Goal: Task Accomplishment & Management: Manage account settings

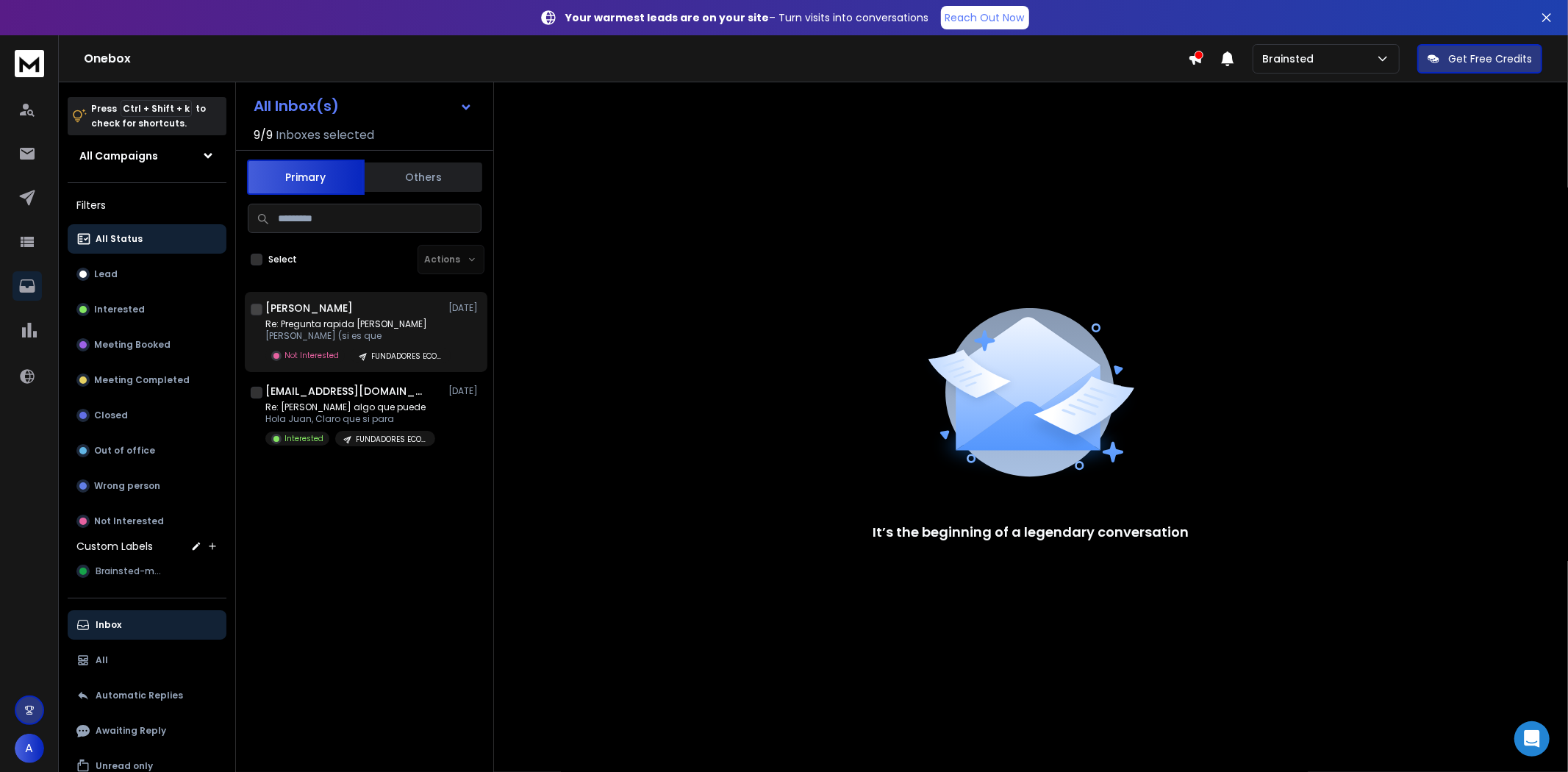
click at [355, 314] on div "[PERSON_NAME] [DATE]" at bounding box center [373, 308] width 216 height 15
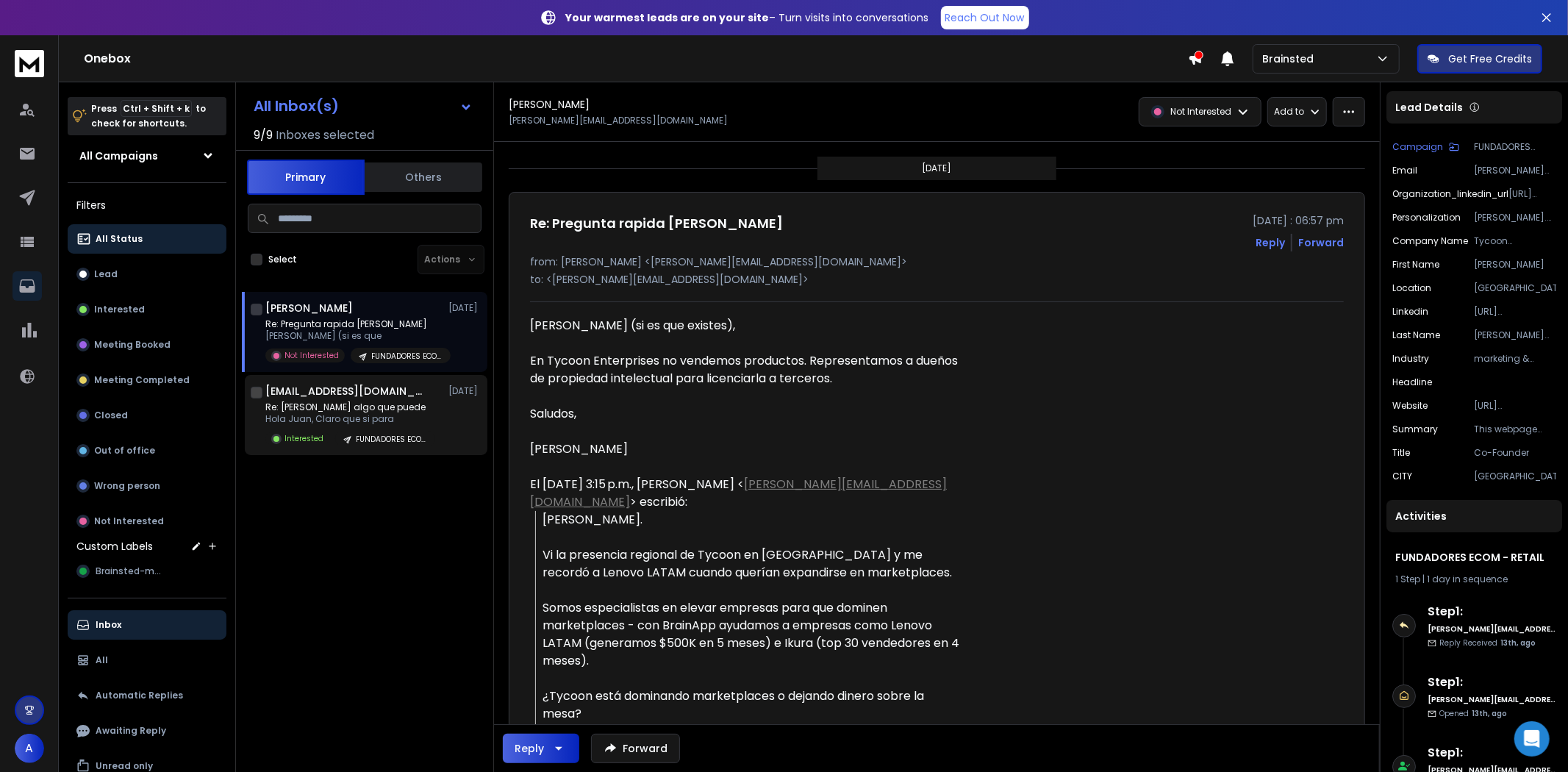
click at [300, 402] on p "Re: [PERSON_NAME] algo que puede" at bounding box center [350, 407] width 170 height 12
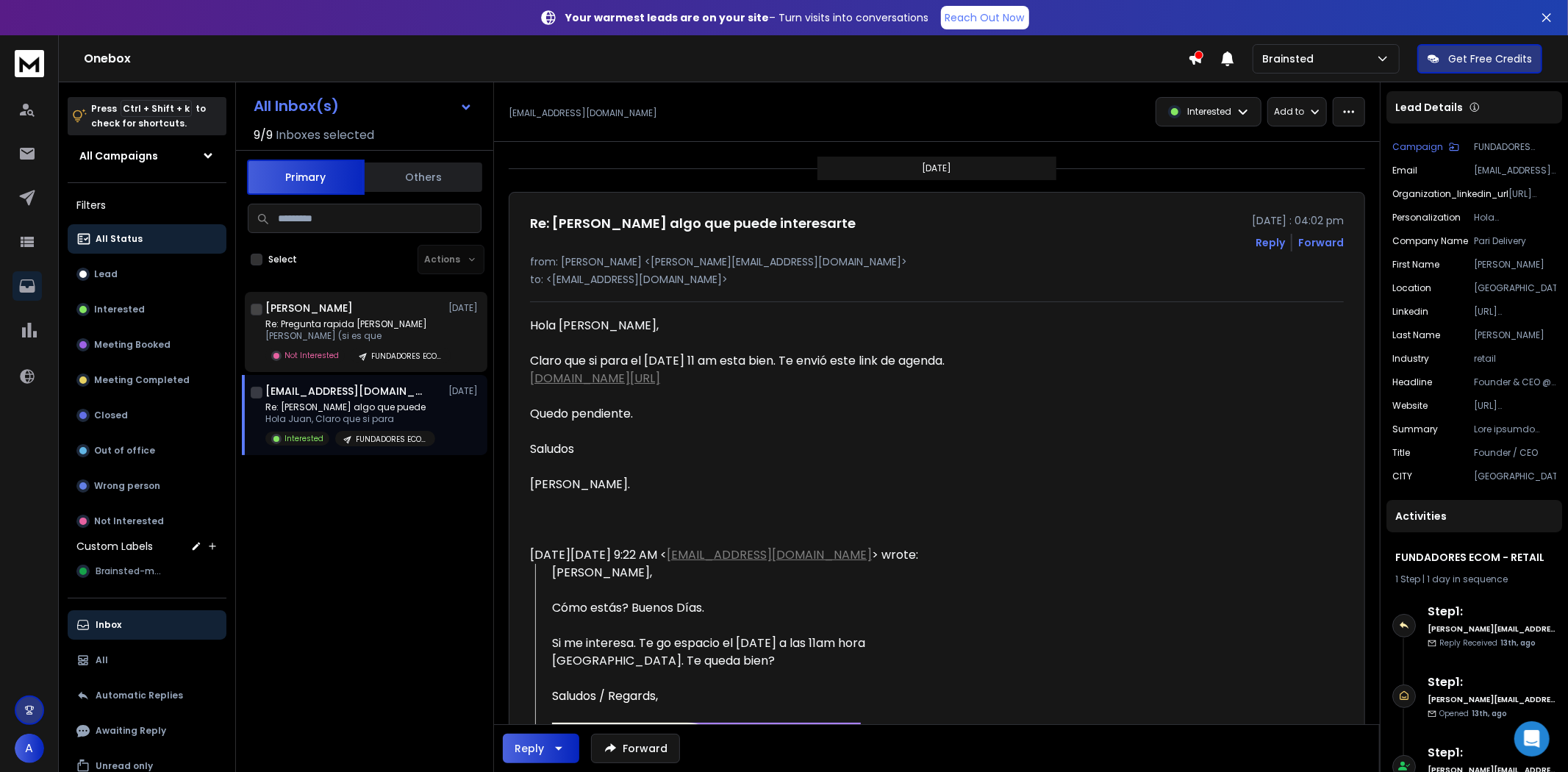
click at [331, 303] on div "[PERSON_NAME] [DATE]" at bounding box center [373, 308] width 216 height 15
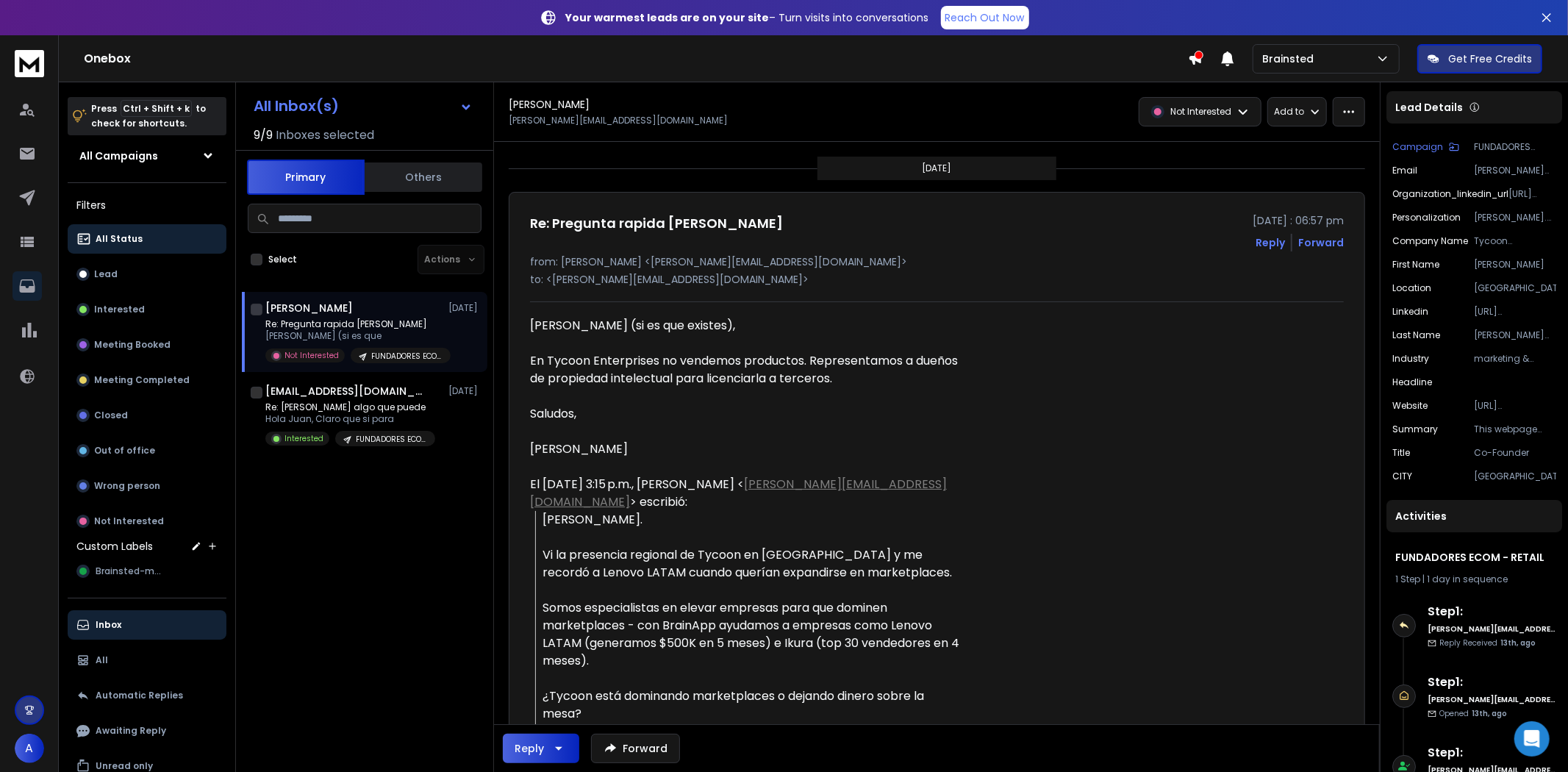
click at [386, 192] on button "Others" at bounding box center [423, 177] width 118 height 32
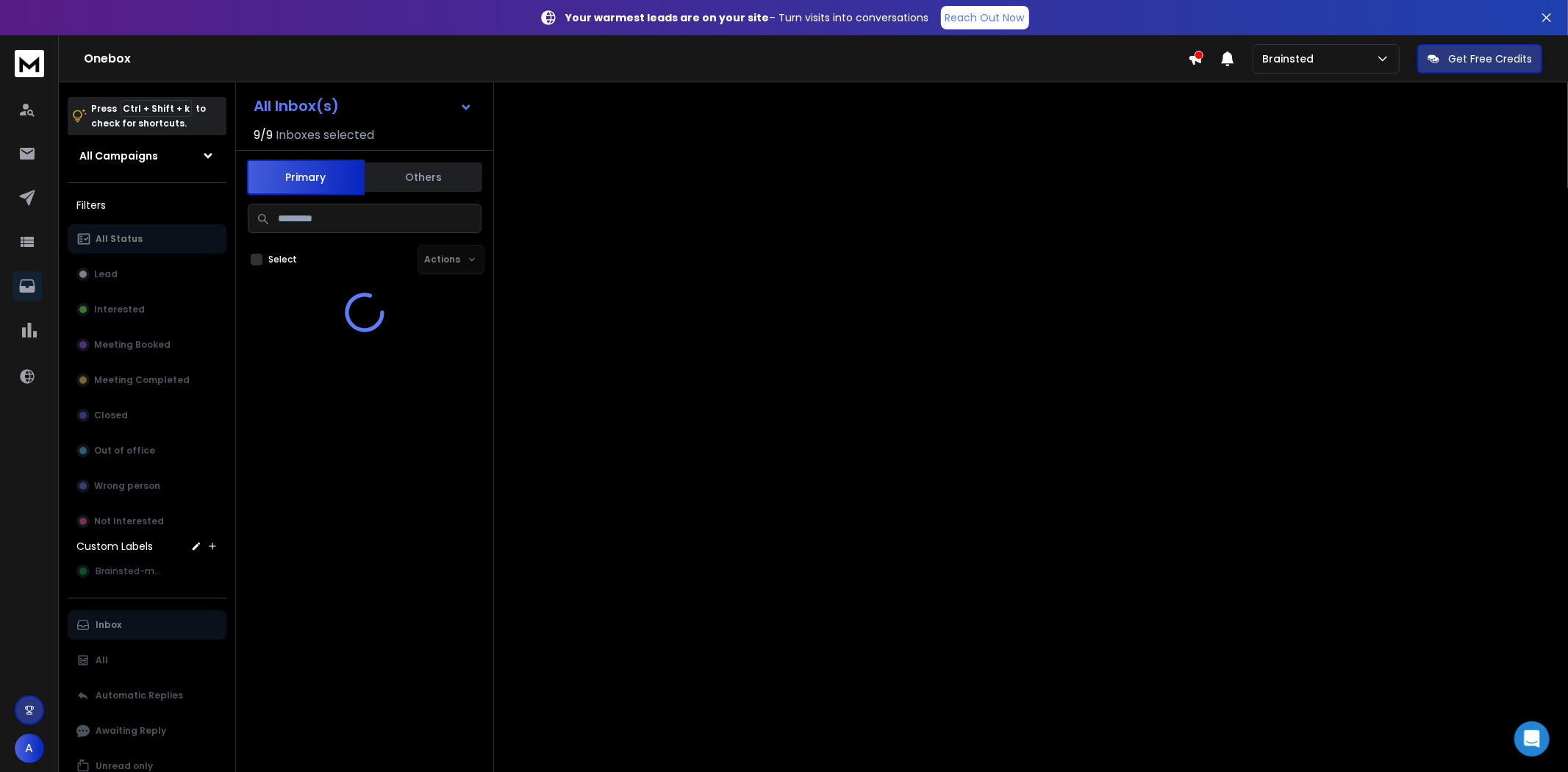
click at [280, 166] on button "Primary" at bounding box center [305, 177] width 118 height 36
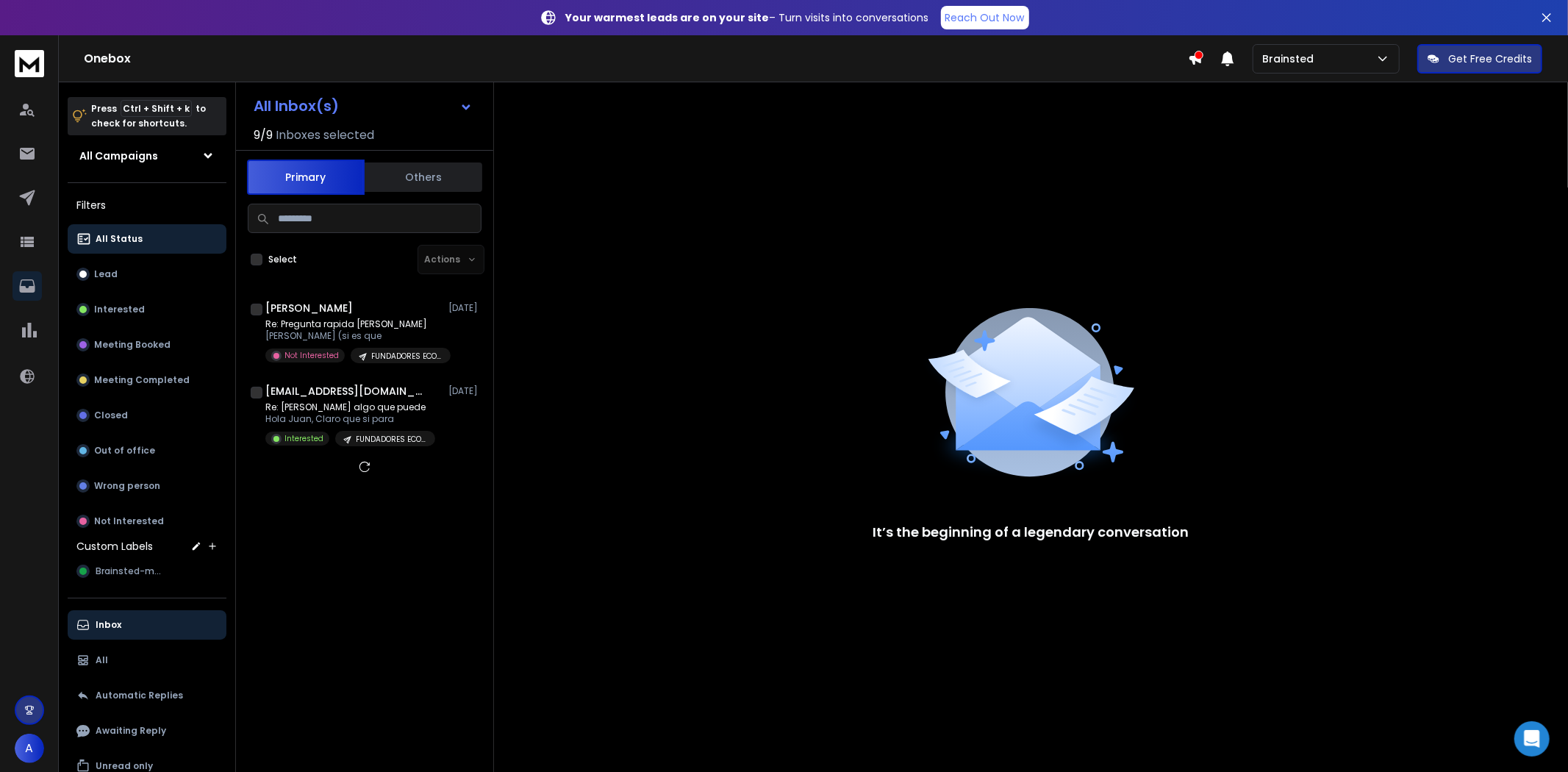
click at [376, 321] on p "Re: Pregunta rapida [PERSON_NAME]" at bounding box center [353, 323] width 176 height 12
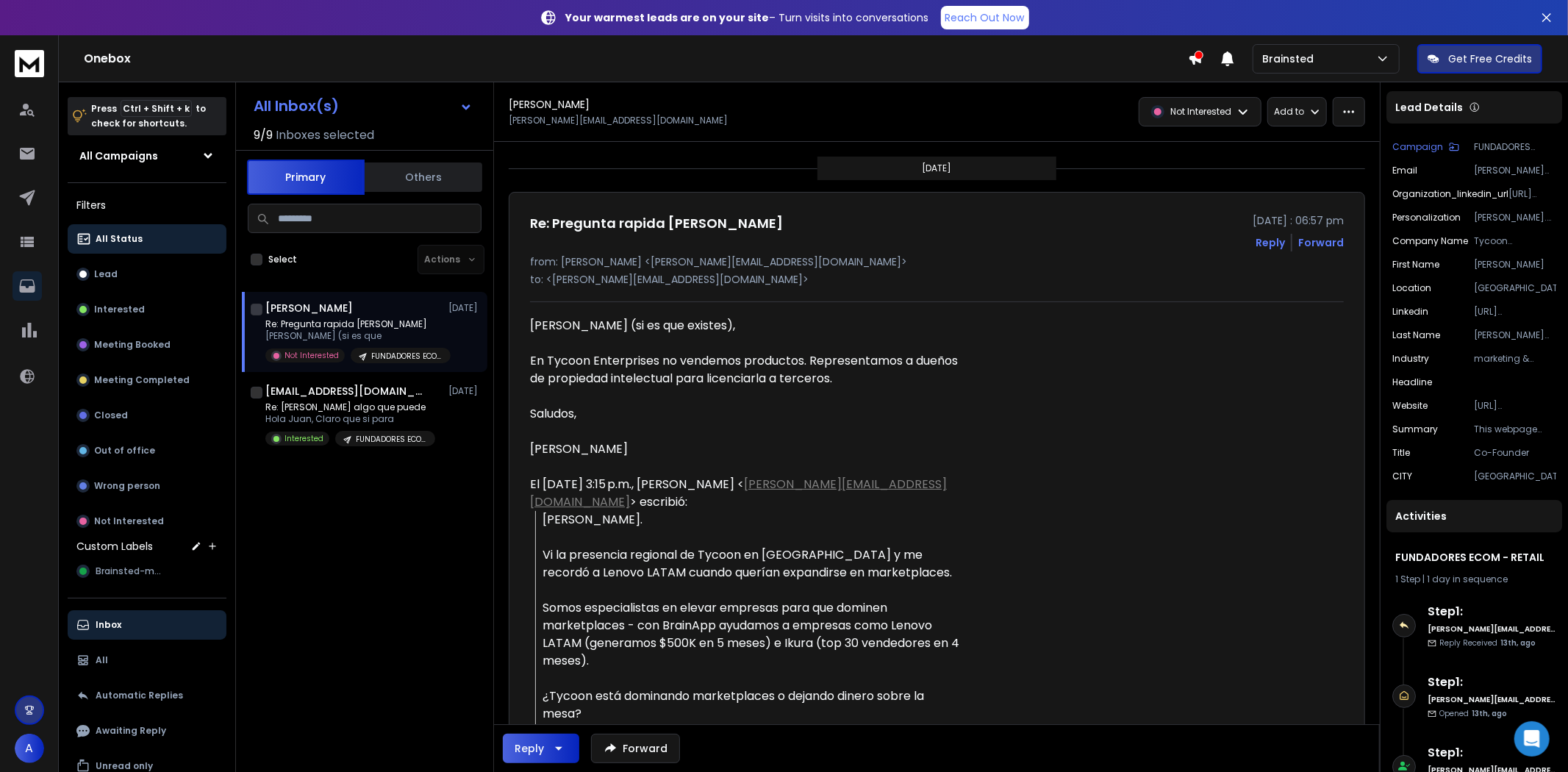
click at [441, 214] on input at bounding box center [364, 218] width 234 height 29
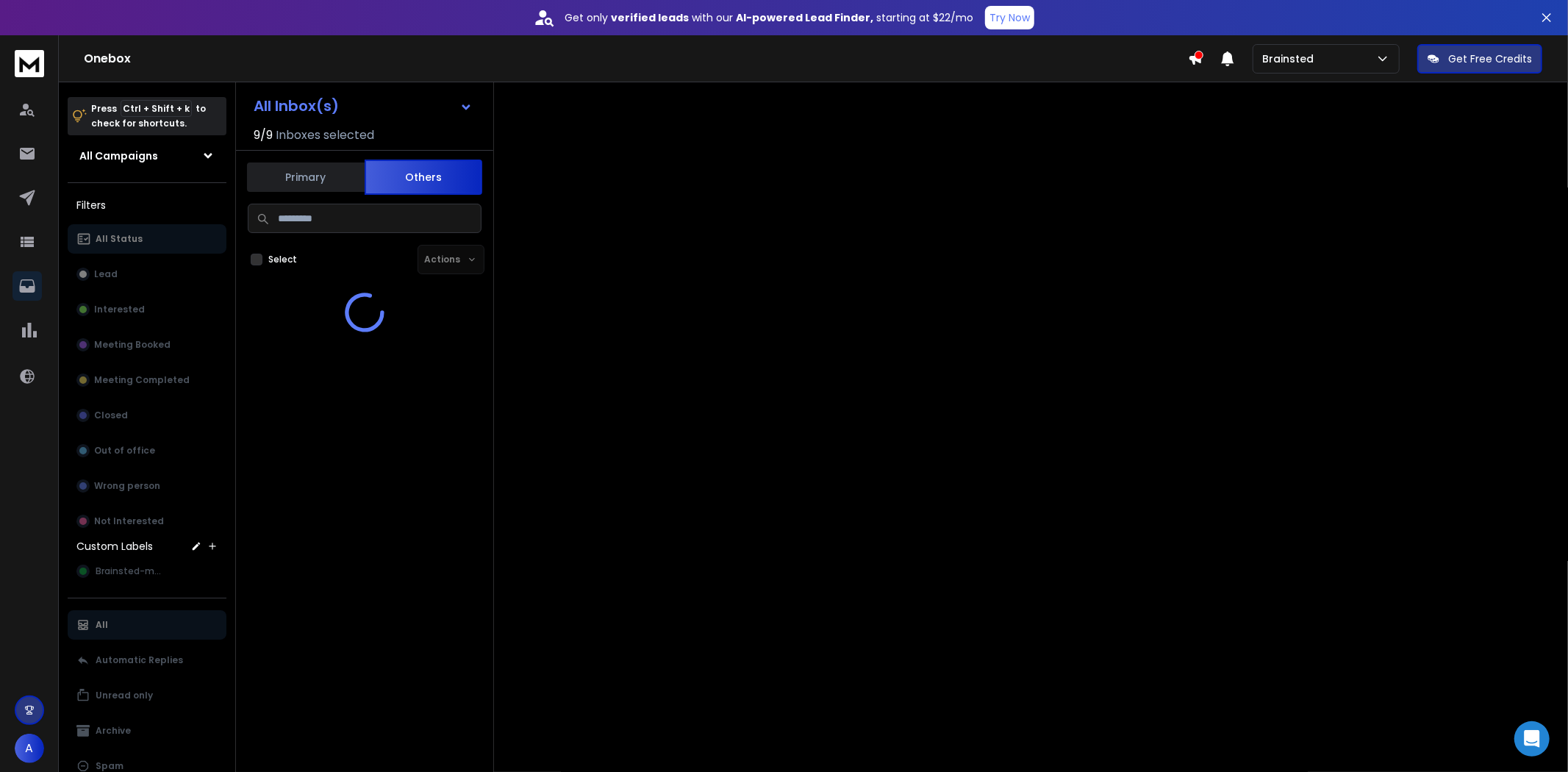
click at [444, 165] on button "Others" at bounding box center [423, 177] width 118 height 36
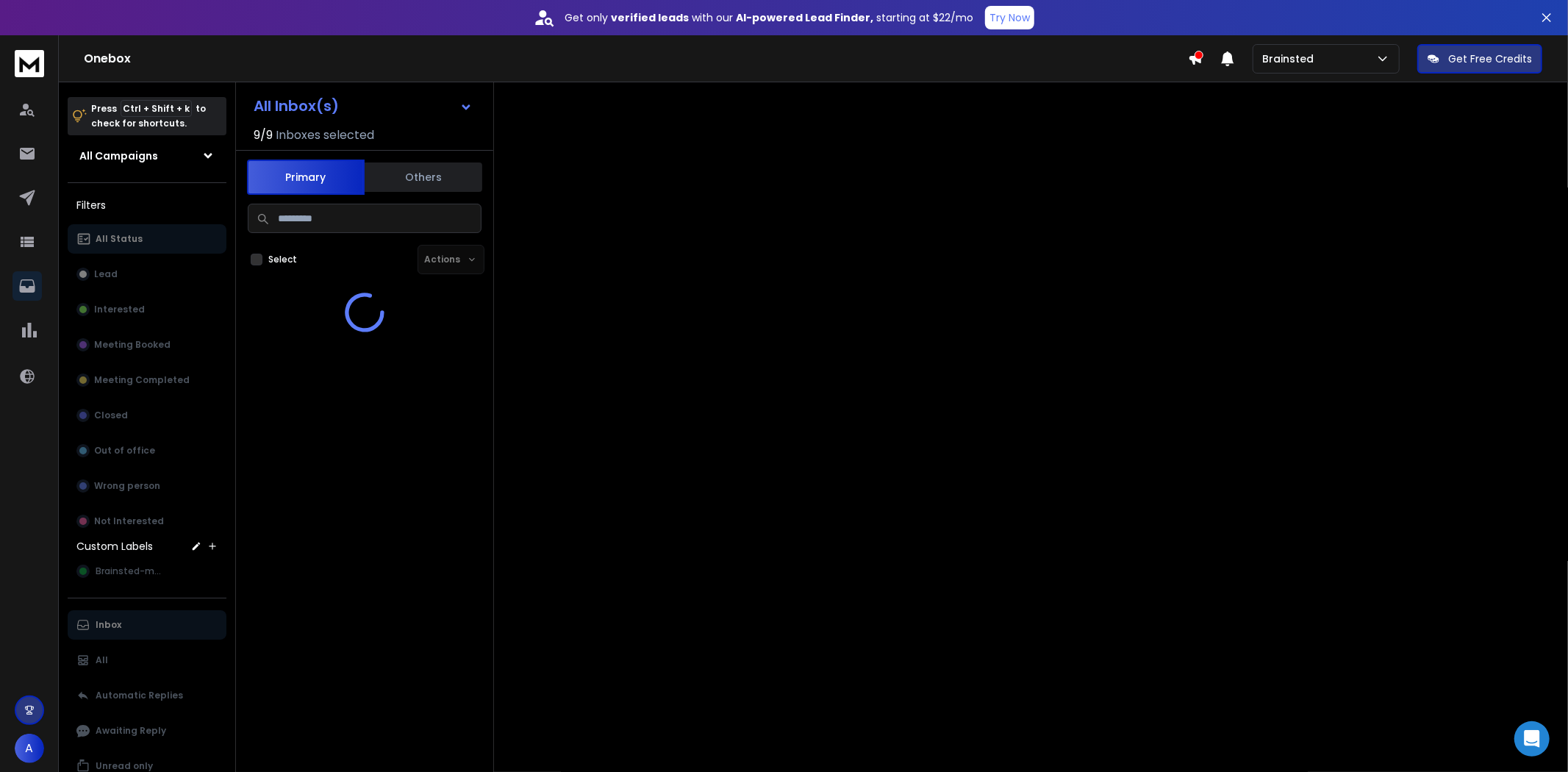
click at [295, 192] on button "Primary" at bounding box center [305, 177] width 118 height 36
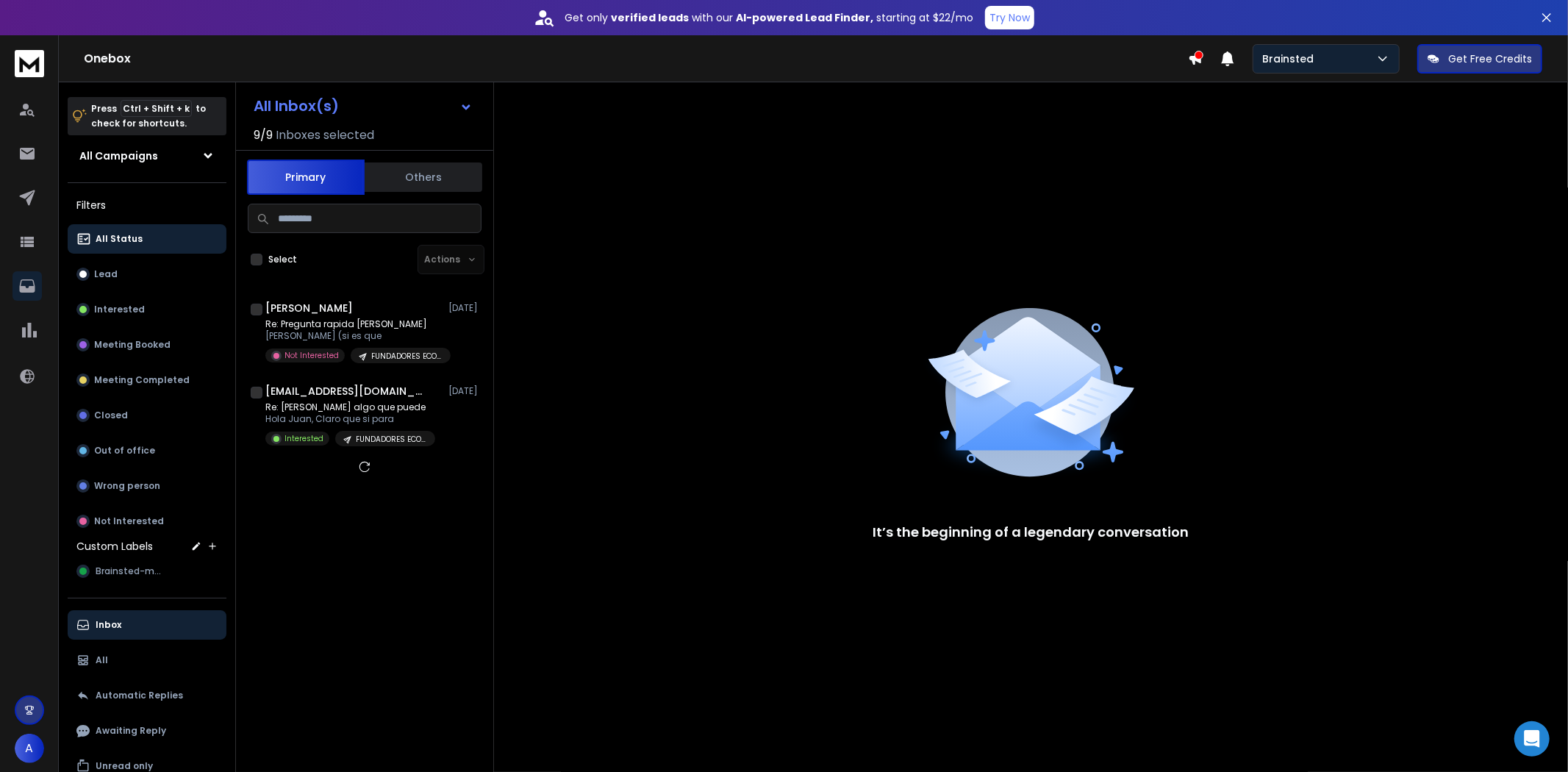
click at [1288, 57] on p "Brainsted" at bounding box center [1290, 59] width 57 height 15
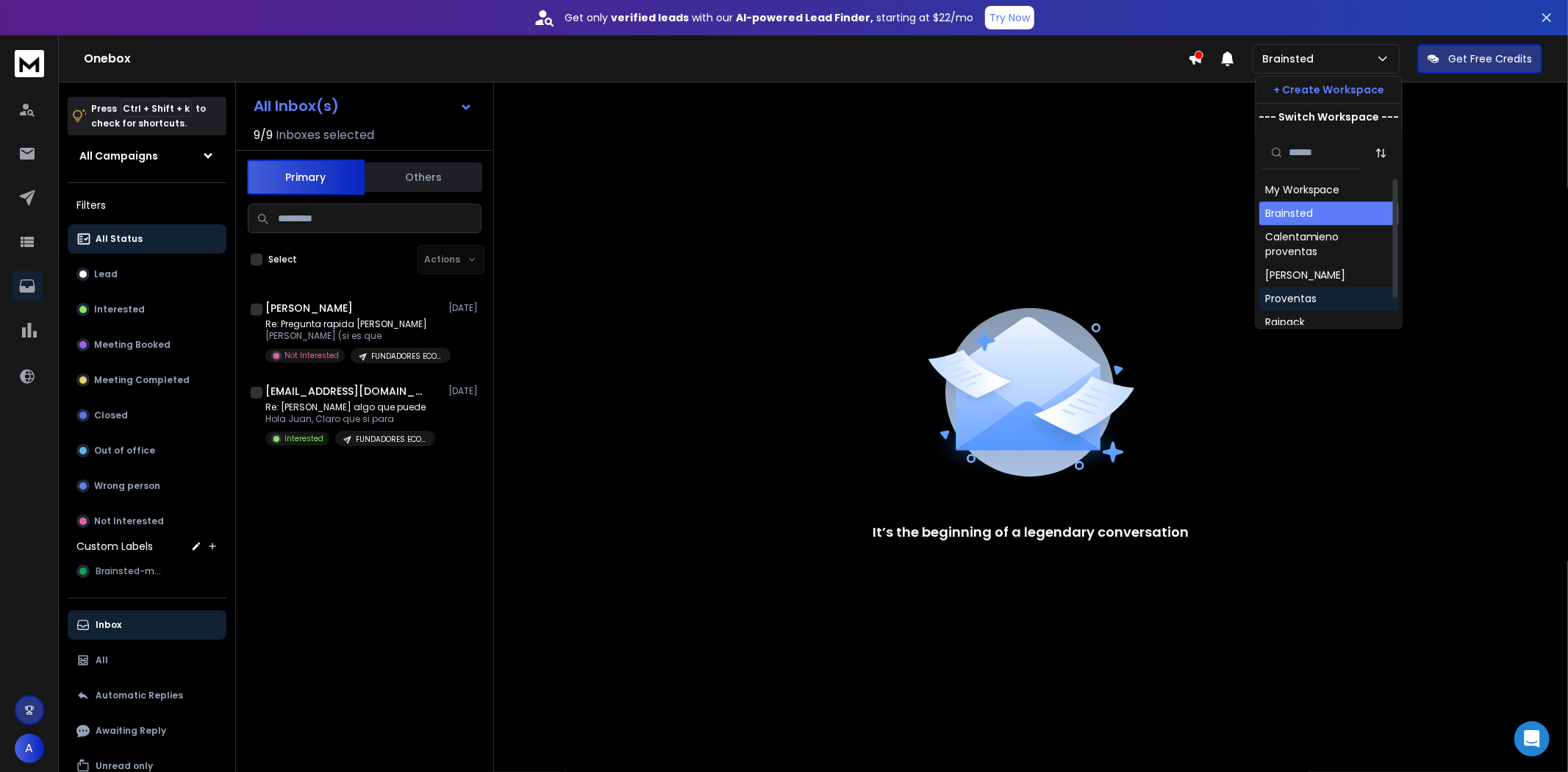
click at [1299, 299] on div "Proventas" at bounding box center [1291, 298] width 52 height 15
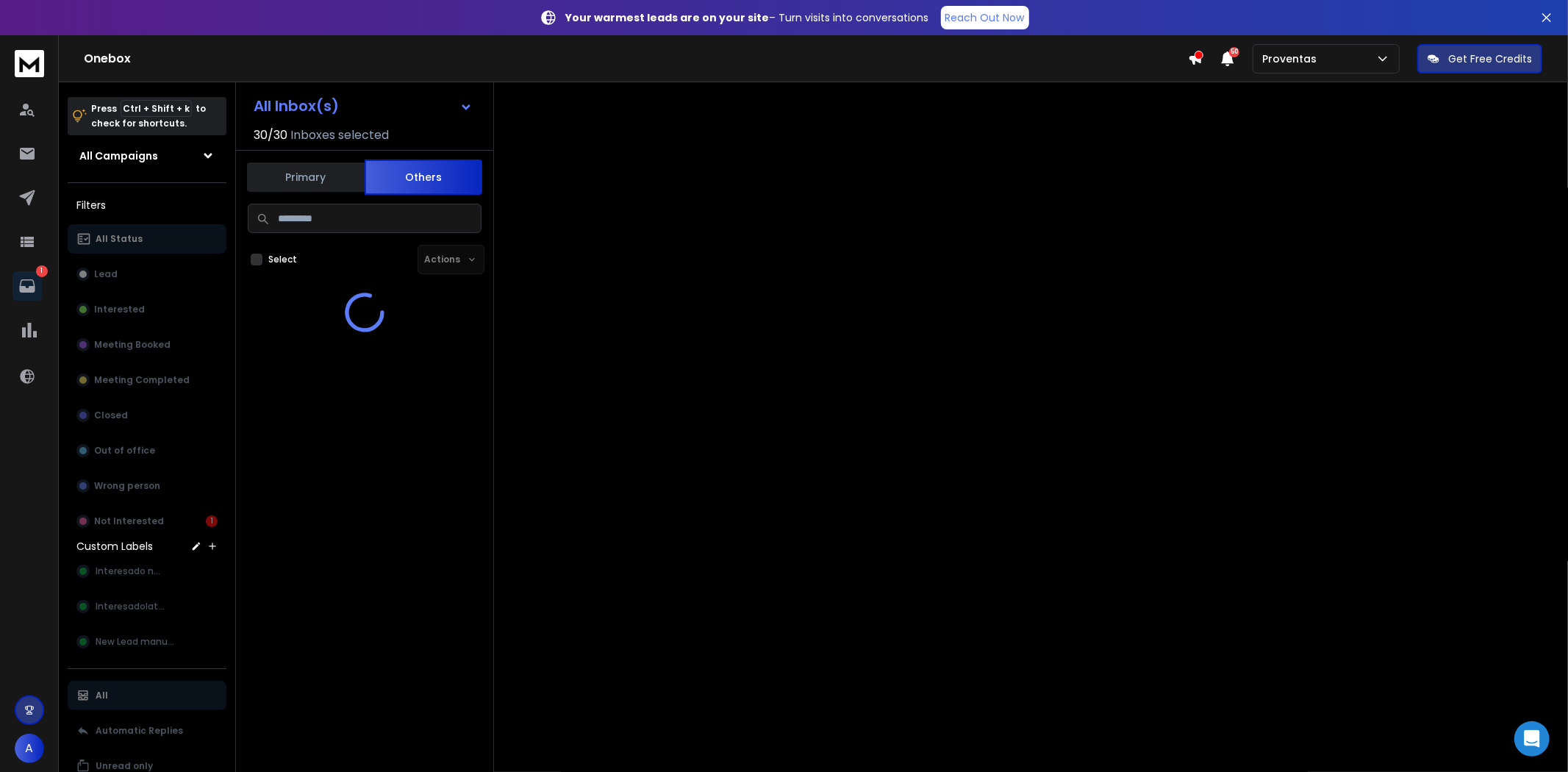
click at [427, 169] on button "Others" at bounding box center [423, 177] width 118 height 36
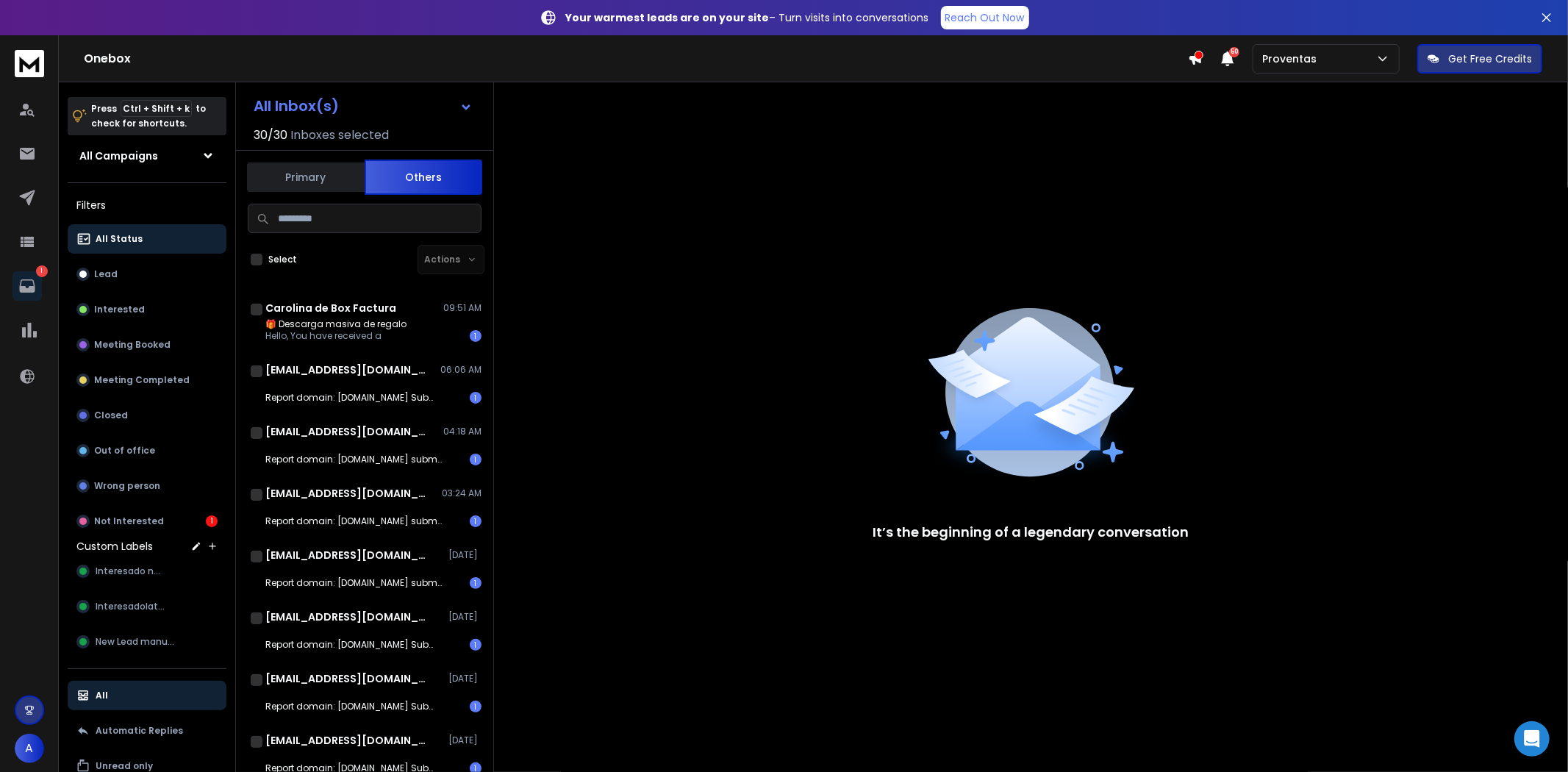
click at [328, 180] on button "Primary" at bounding box center [305, 177] width 118 height 32
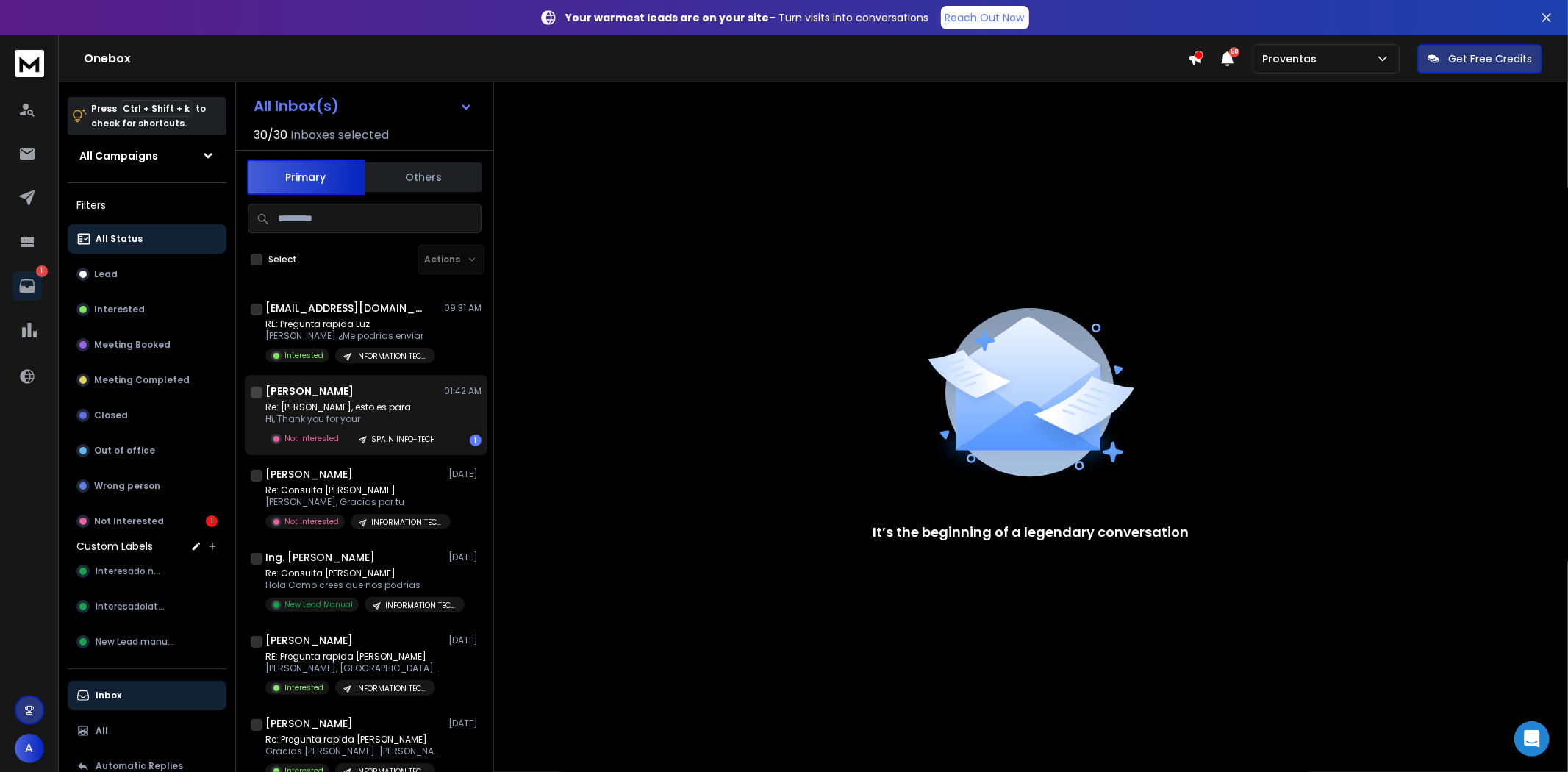
click at [409, 393] on div "Baptiste Nicolas 01:42 AM" at bounding box center [373, 391] width 216 height 15
